Goal: Task Accomplishment & Management: Use online tool/utility

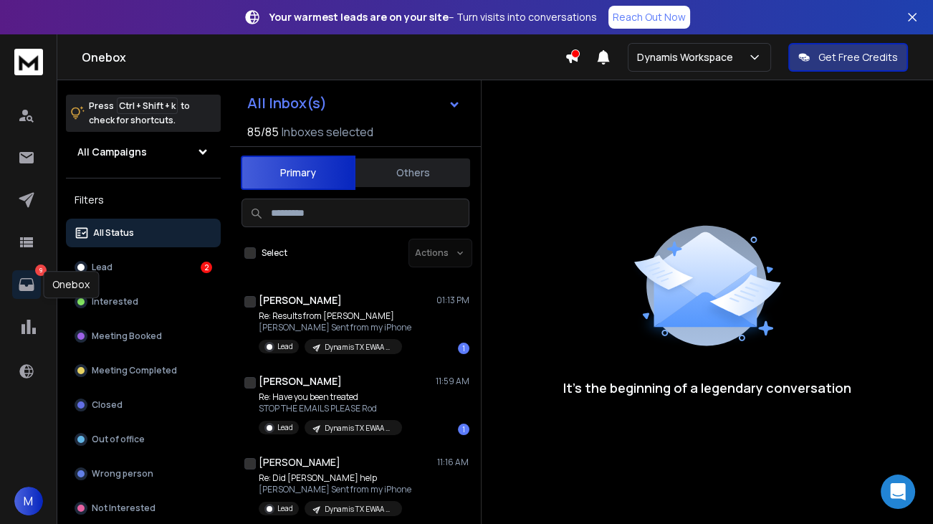
click at [32, 283] on icon at bounding box center [26, 284] width 17 height 17
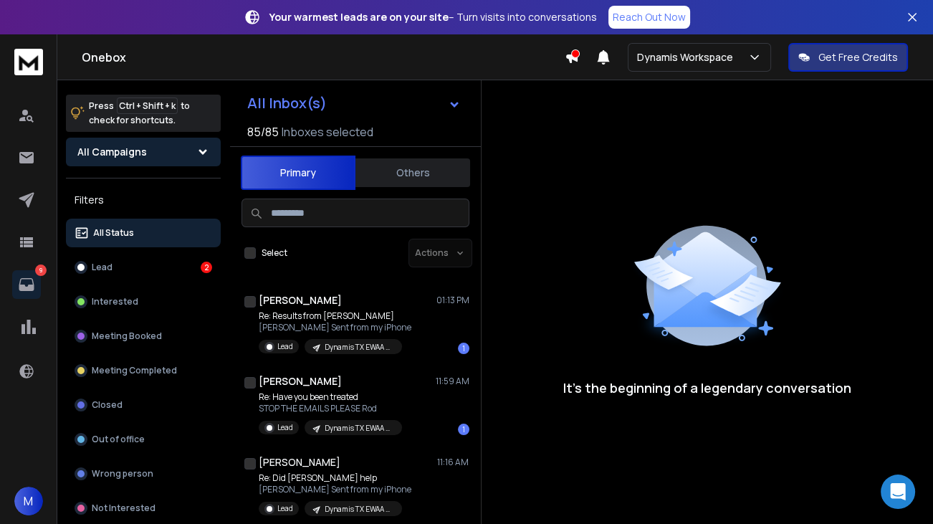
click at [196, 149] on icon at bounding box center [202, 151] width 13 height 13
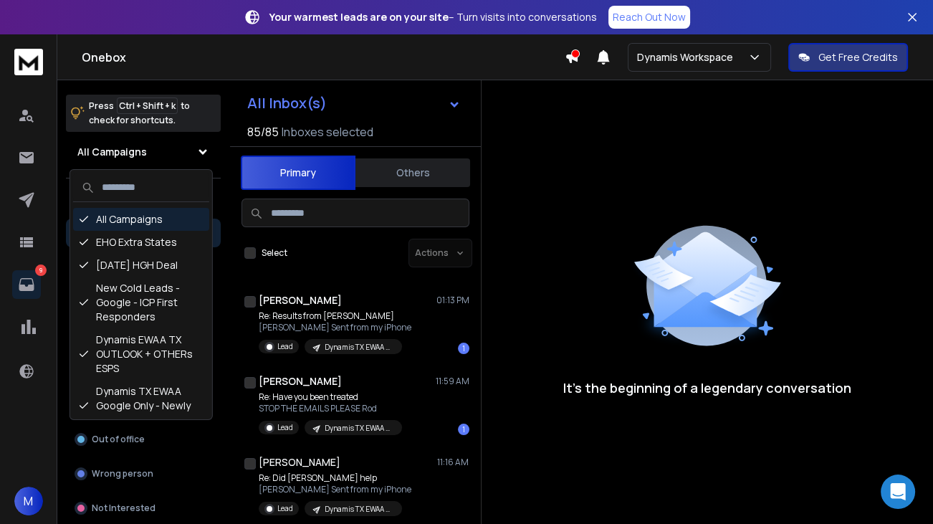
click at [82, 221] on polyline at bounding box center [84, 218] width 8 height 5
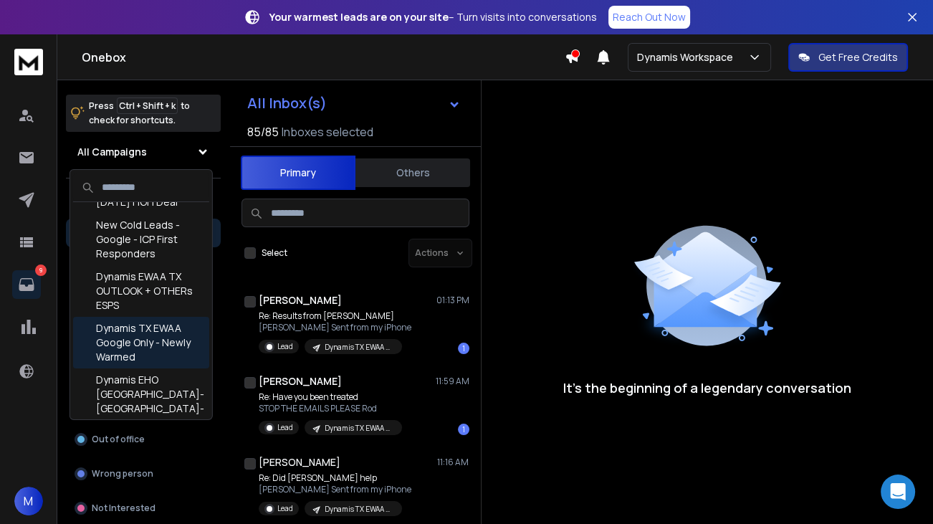
scroll to position [66, 0]
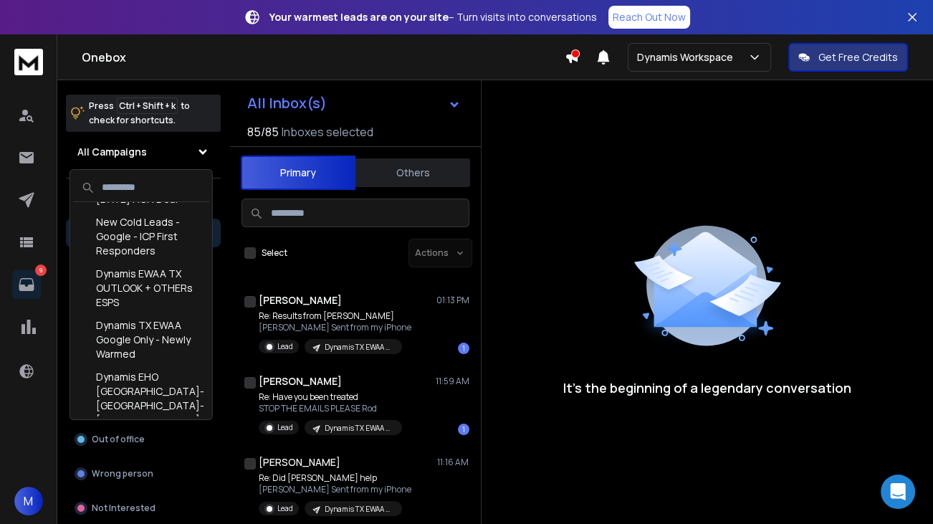
click at [127, 189] on input at bounding box center [141, 187] width 136 height 29
type input "*****"
drag, startPoint x: 166, startPoint y: 185, endPoint x: 71, endPoint y: 184, distance: 95.3
click at [71, 184] on div "***** All Campaigns EHO Extra States [DATE] HGH Deal New Cold Leads - Google - …" at bounding box center [140, 294] width 143 height 251
click at [531, 198] on div "It’s the beginning of a legendary conversation" at bounding box center [706, 302] width 451 height 445
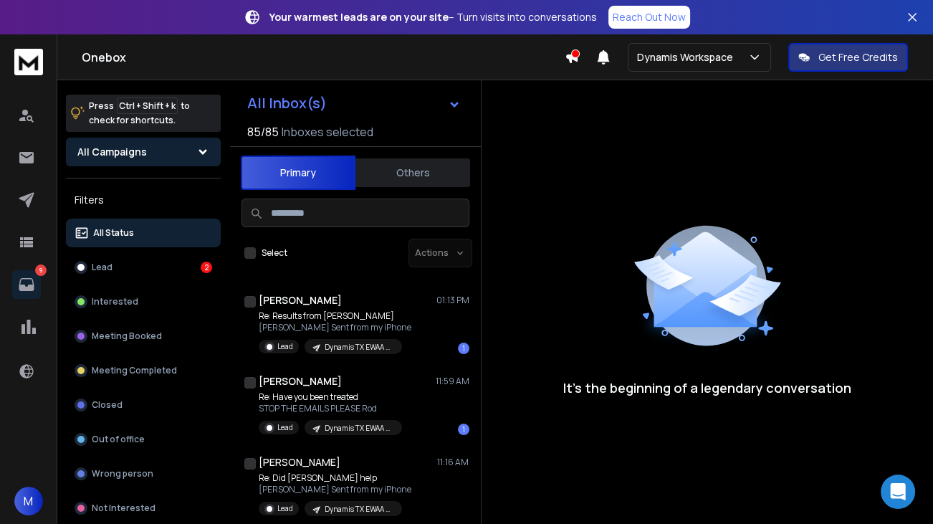
click at [137, 150] on h1 "All Campaigns" at bounding box center [111, 152] width 69 height 14
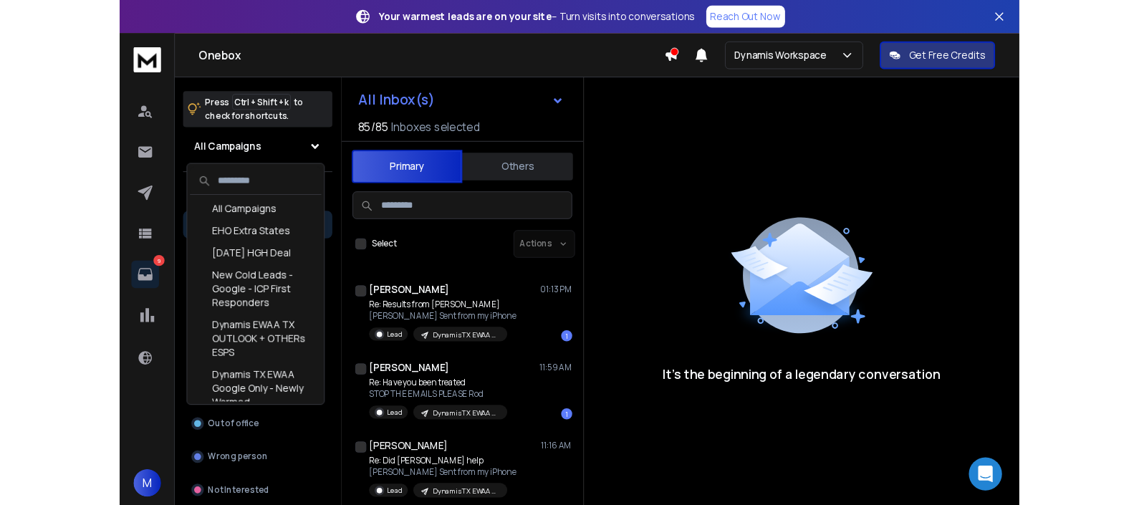
scroll to position [0, 0]
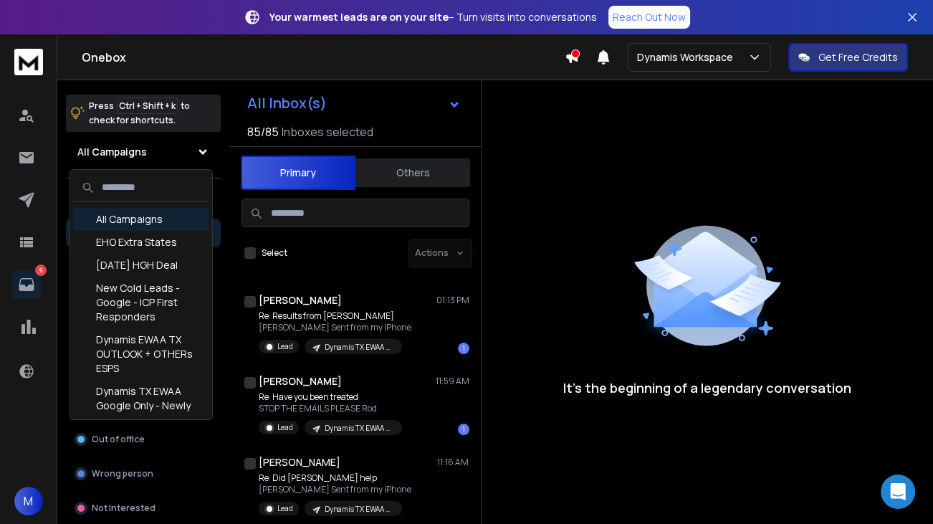
click at [111, 218] on div "All Campaigns" at bounding box center [141, 219] width 136 height 23
click at [519, 186] on div "It’s the beginning of a legendary conversation" at bounding box center [706, 302] width 451 height 445
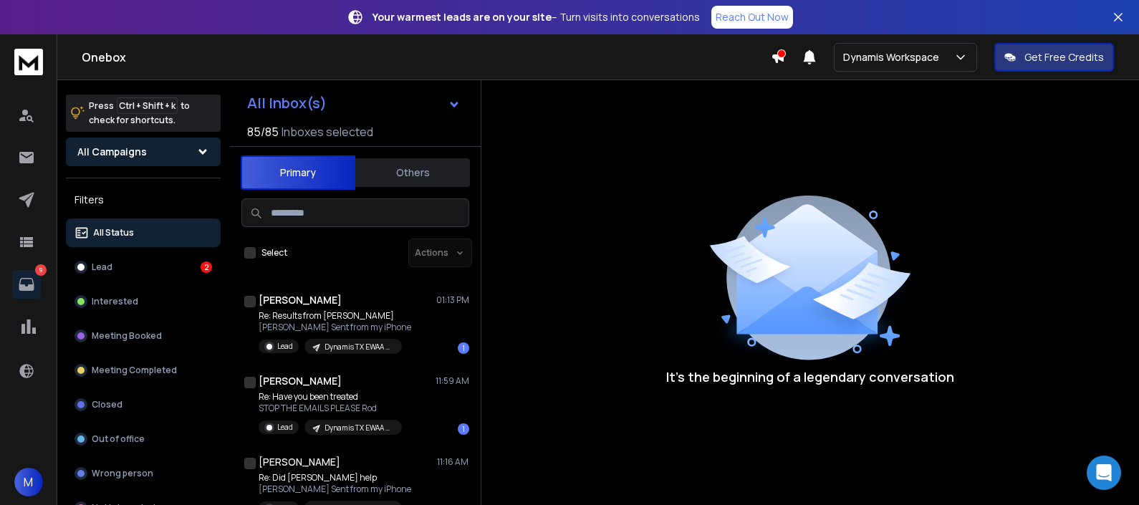
click at [186, 160] on button "All Campaigns" at bounding box center [143, 152] width 155 height 29
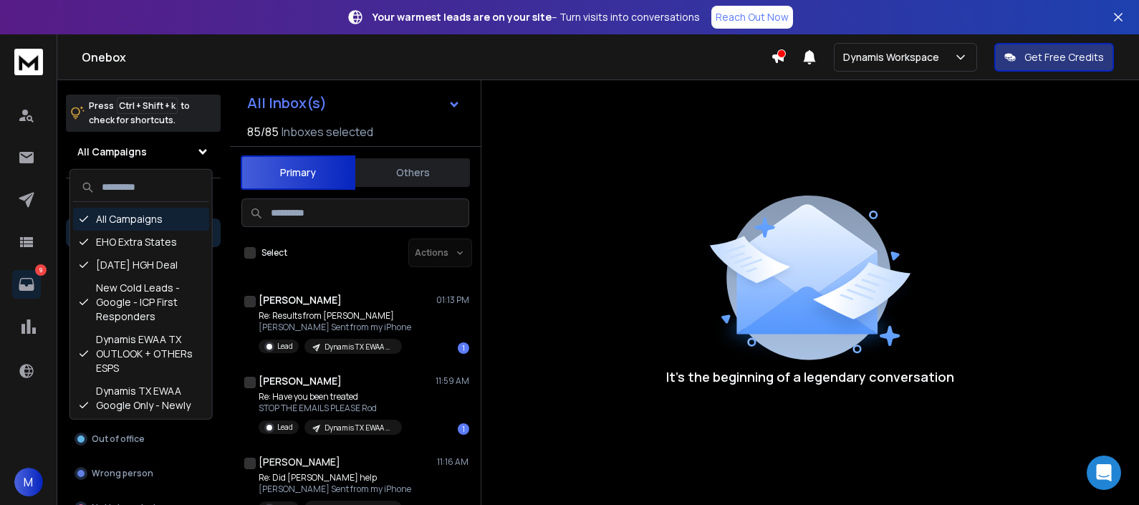
click at [135, 225] on div "All Campaigns" at bounding box center [141, 219] width 136 height 23
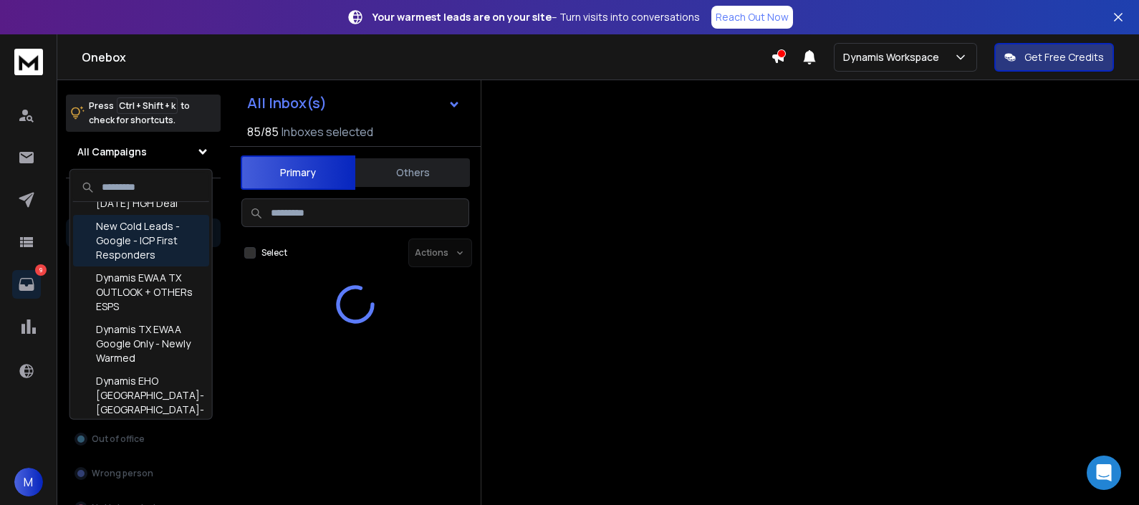
scroll to position [66, 0]
